Goal: Task Accomplishment & Management: Manage account settings

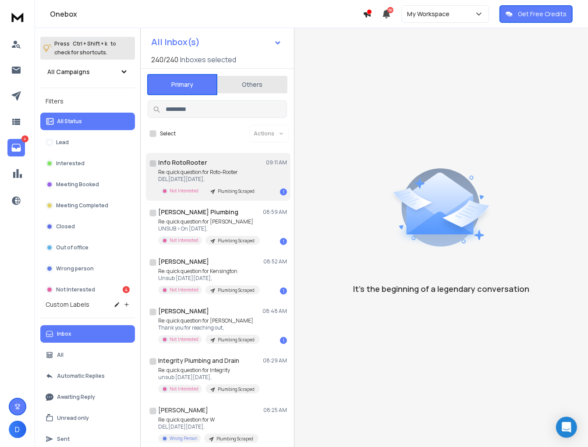
click at [222, 176] on p "DEL [DATE][DATE]," at bounding box center [209, 179] width 102 height 7
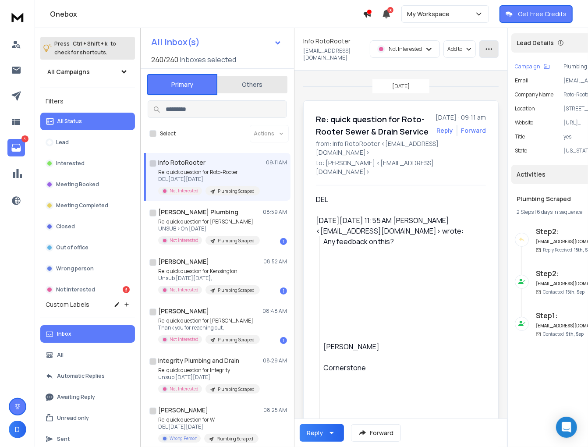
click at [493, 49] on icon "button" at bounding box center [489, 49] width 8 height 8
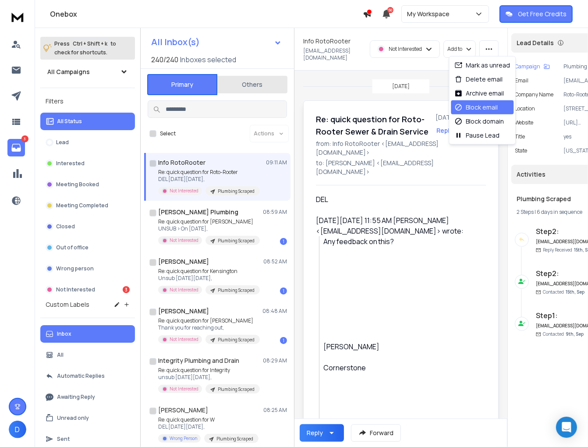
click at [488, 106] on div "Block email" at bounding box center [475, 107] width 43 height 9
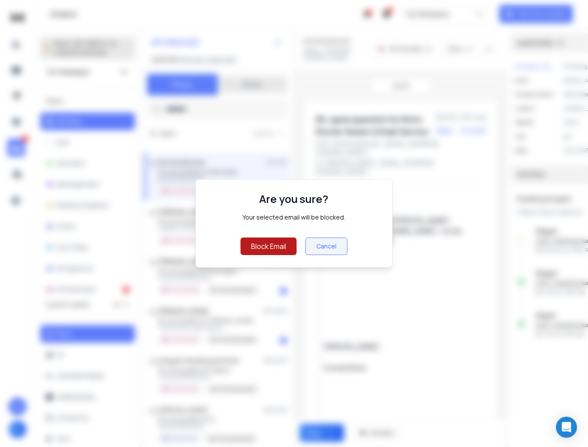
click at [269, 245] on button "Block Email" at bounding box center [268, 246] width 56 height 18
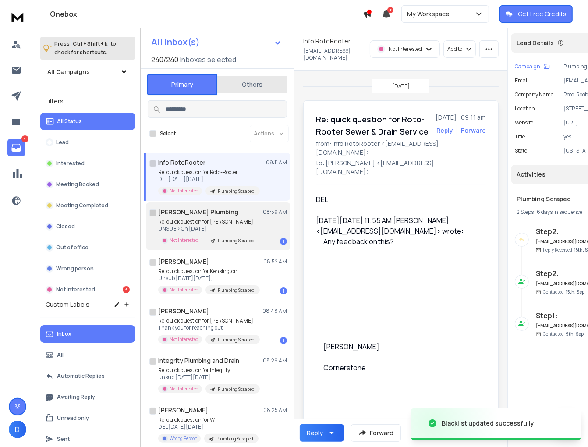
click at [239, 220] on p "Re: quick question for [PERSON_NAME]" at bounding box center [209, 221] width 102 height 7
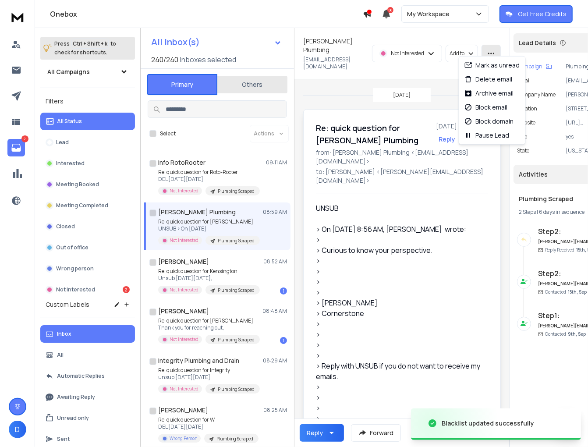
click at [500, 45] on button "button" at bounding box center [490, 54] width 19 height 18
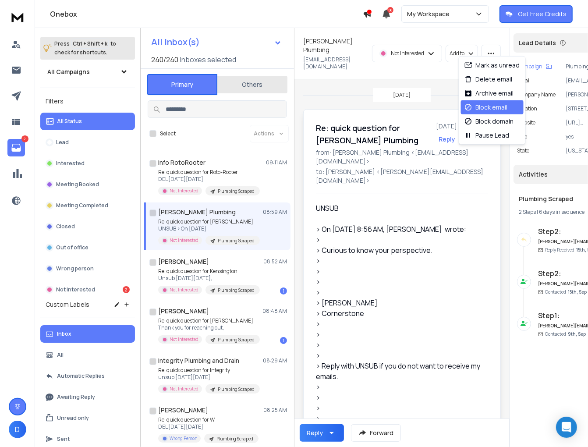
click at [505, 107] on div "Block email" at bounding box center [485, 107] width 43 height 9
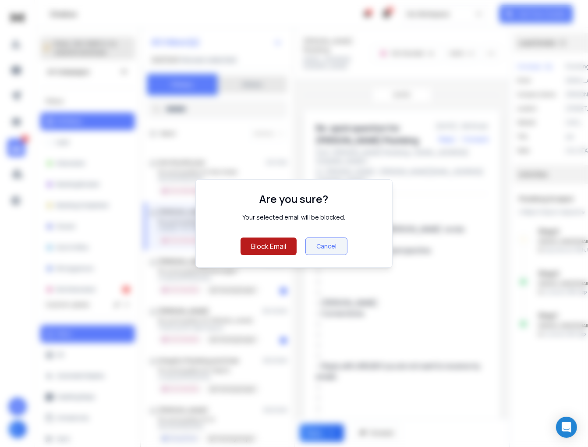
click at [281, 240] on button "Block Email" at bounding box center [268, 246] width 56 height 18
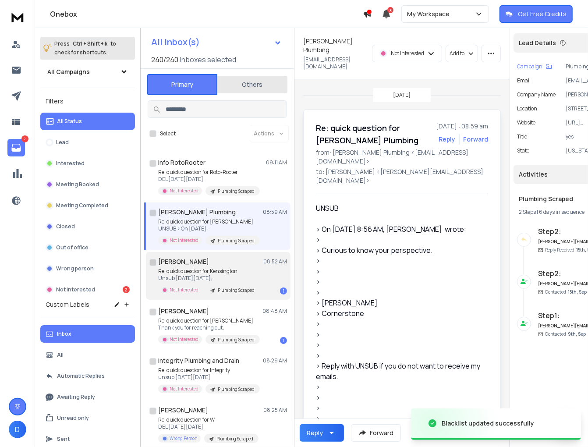
click at [243, 260] on div "Jim W Adams 08:52 AM" at bounding box center [222, 261] width 129 height 9
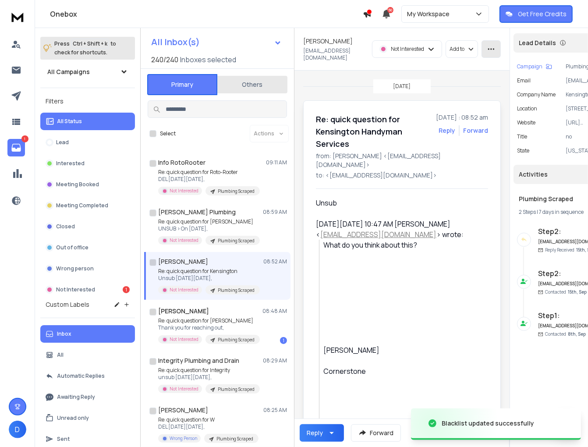
click at [495, 47] on icon "button" at bounding box center [491, 49] width 8 height 8
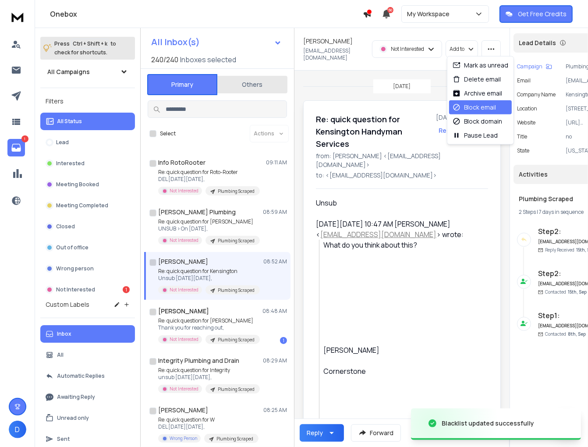
click at [470, 109] on div "Block email" at bounding box center [473, 107] width 43 height 9
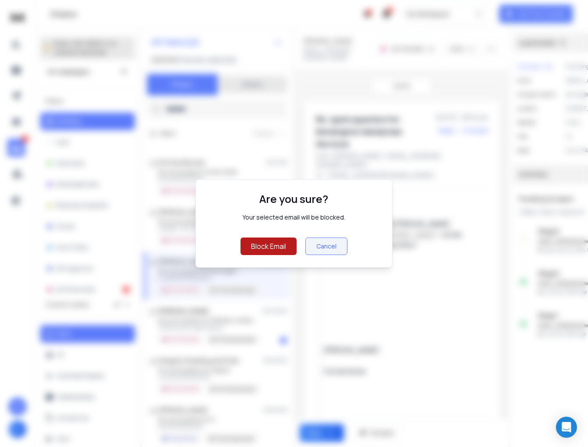
click at [278, 245] on button "Block Email" at bounding box center [268, 246] width 56 height 18
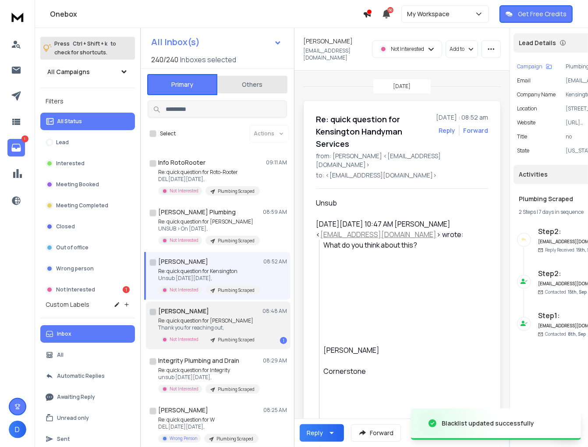
click at [242, 310] on div "Sasha Roseman 08:48 AM" at bounding box center [222, 310] width 129 height 9
